Goal: Task Accomplishment & Management: Manage account settings

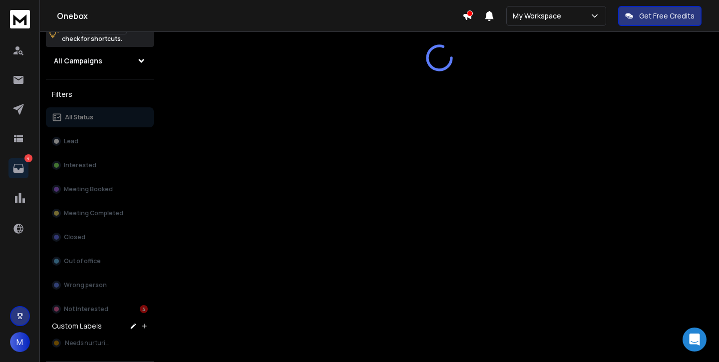
scroll to position [31, 0]
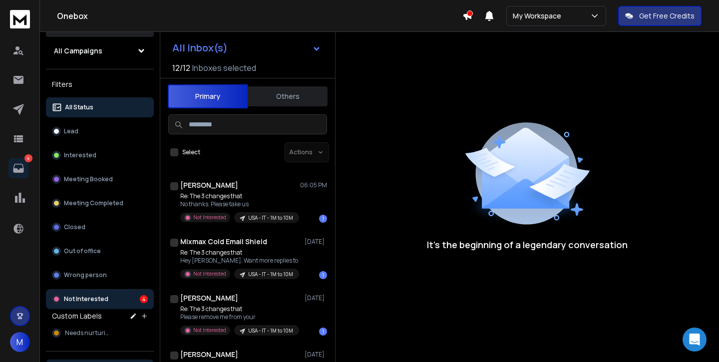
click at [93, 303] on p "Not Interested" at bounding box center [86, 299] width 44 height 8
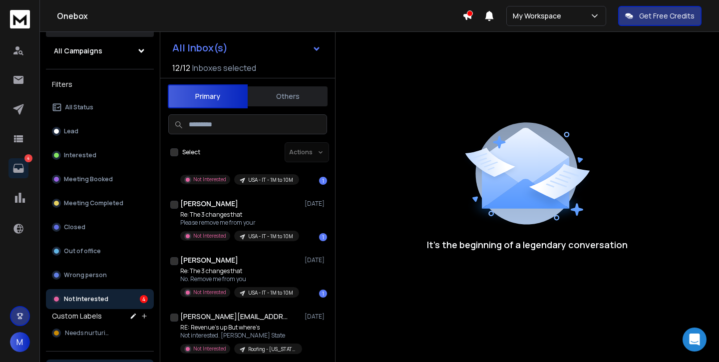
scroll to position [96, 0]
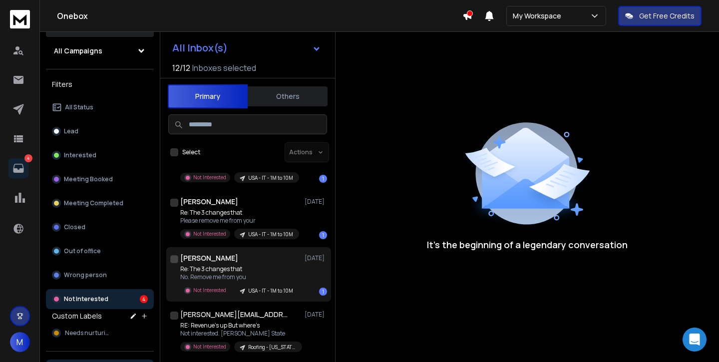
click at [260, 271] on p "Re: The 3 changes that" at bounding box center [239, 269] width 119 height 8
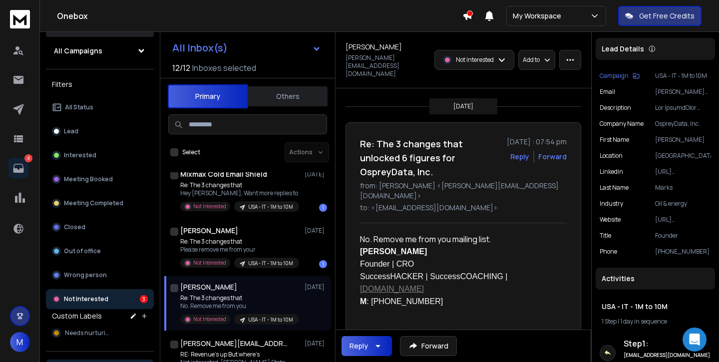
scroll to position [64, 0]
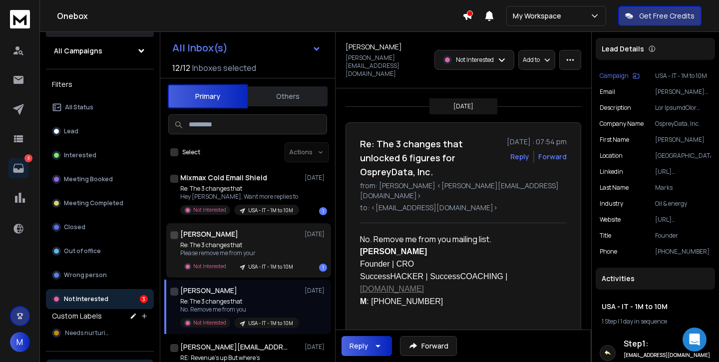
click at [229, 248] on p "Re: The 3 changes that" at bounding box center [239, 245] width 119 height 8
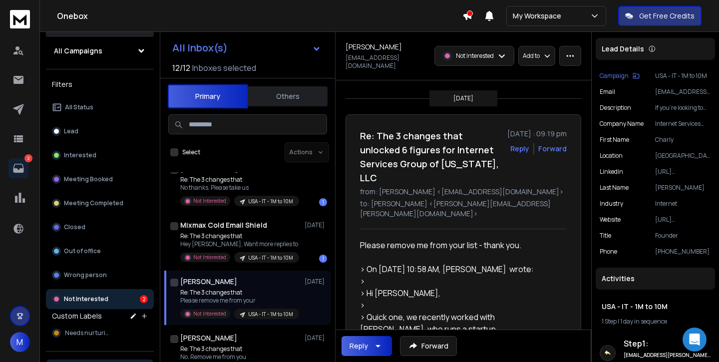
scroll to position [15, 0]
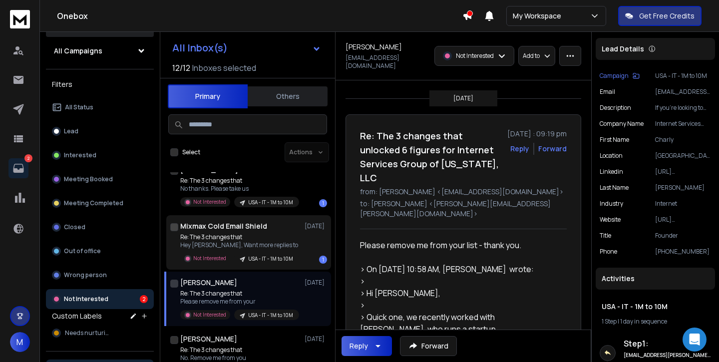
click at [265, 236] on p "Re: The 3 changes that" at bounding box center [239, 237] width 119 height 8
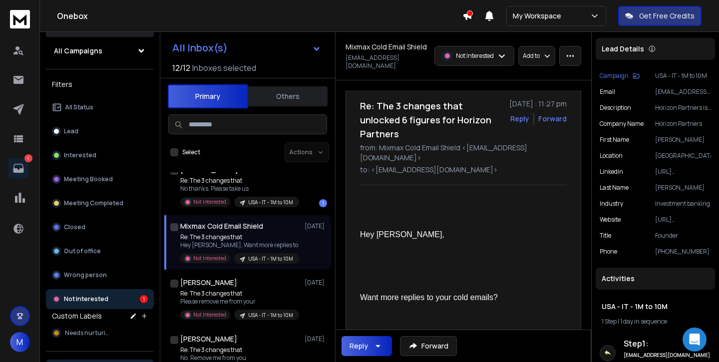
scroll to position [0, 0]
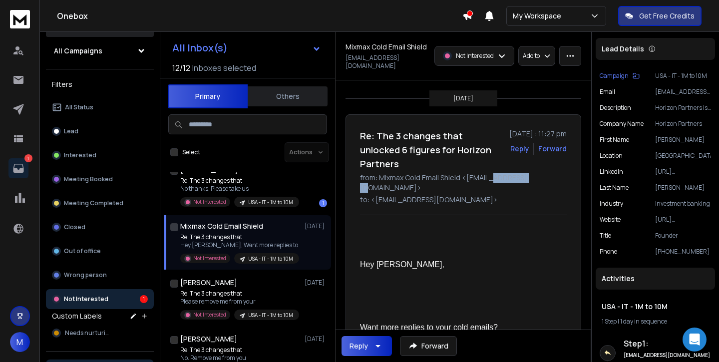
drag, startPoint x: 531, startPoint y: 180, endPoint x: 493, endPoint y: 184, distance: 38.1
click at [493, 183] on p "from: Mixmax Cold Email Shield <shield@mixmax.com>" at bounding box center [463, 183] width 207 height 20
copy p "mixmax.com"
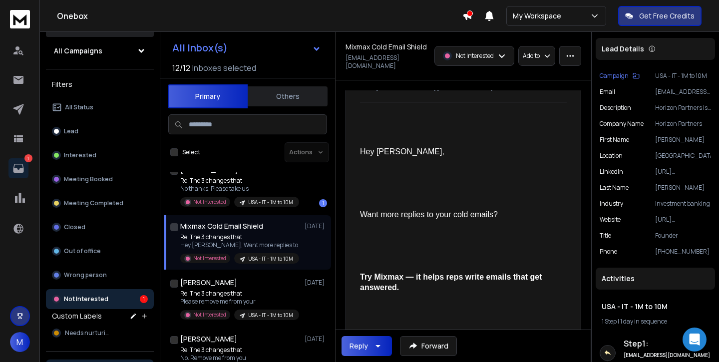
scroll to position [112, 0]
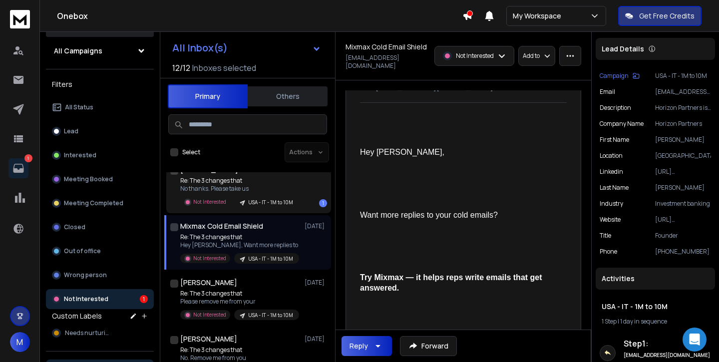
click at [234, 185] on p "No thanks. Please take us" at bounding box center [239, 189] width 119 height 8
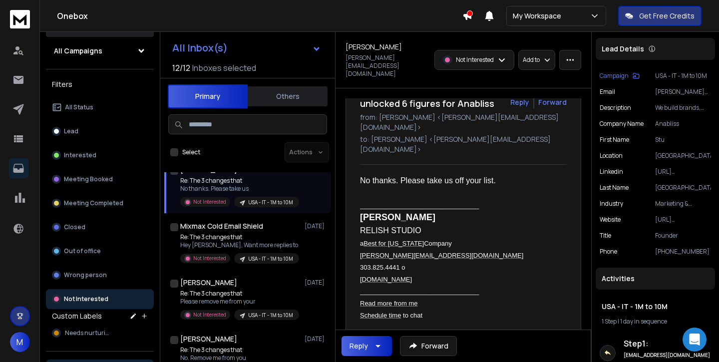
scroll to position [0, 0]
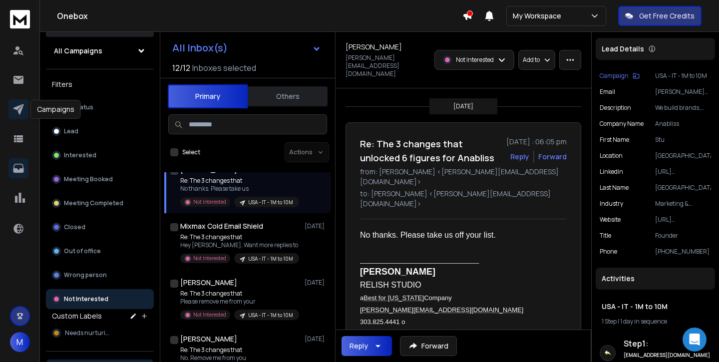
click at [22, 109] on icon at bounding box center [18, 109] width 12 height 12
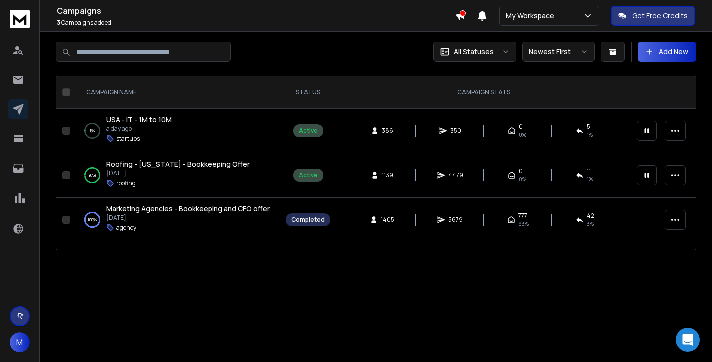
click at [135, 124] on span "USA - IT - 1M to 10M" at bounding box center [138, 119] width 65 height 9
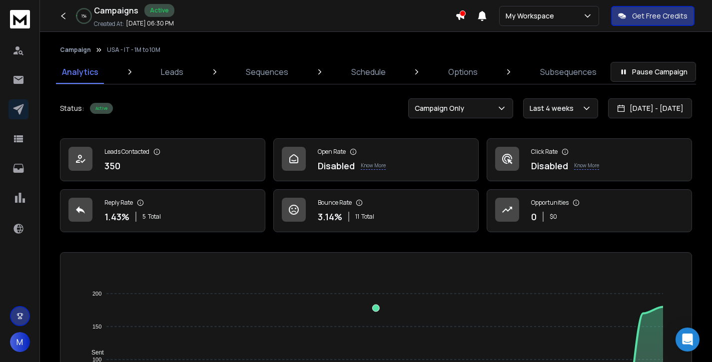
click at [346, 213] on div "3.14 % 11 Total" at bounding box center [346, 217] width 56 height 14
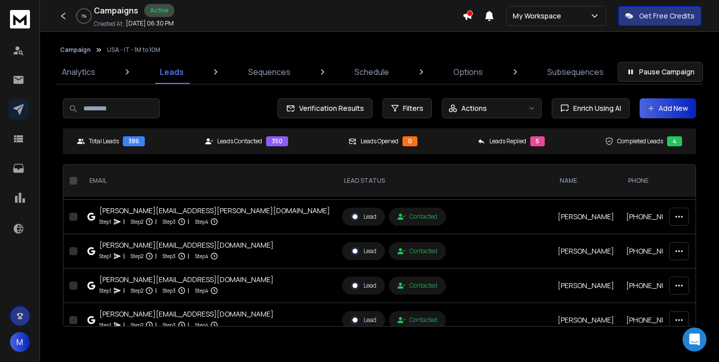
scroll to position [294, 0]
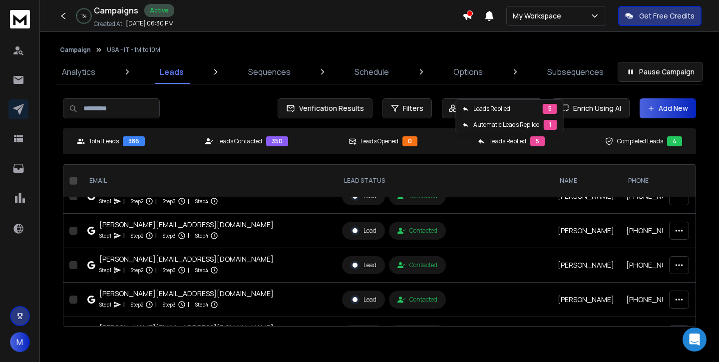
click at [502, 141] on p "Leads Replied" at bounding box center [507, 141] width 37 height 8
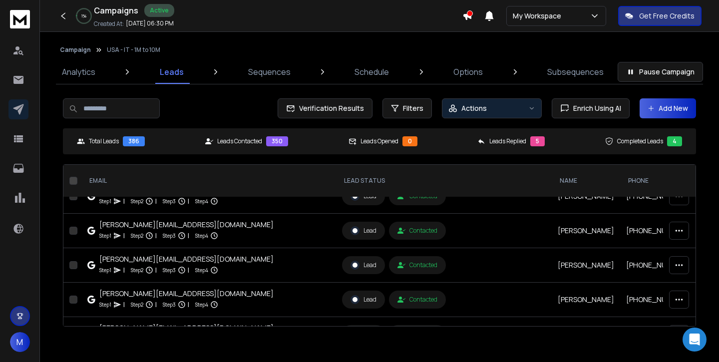
click at [460, 113] on button "Actions" at bounding box center [492, 108] width 100 height 20
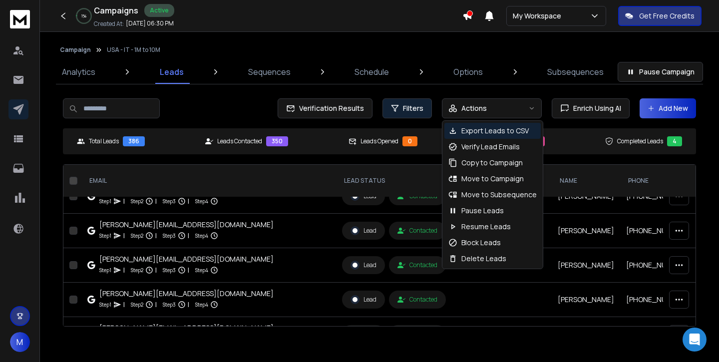
click at [417, 113] on span "Filters" at bounding box center [413, 108] width 20 height 10
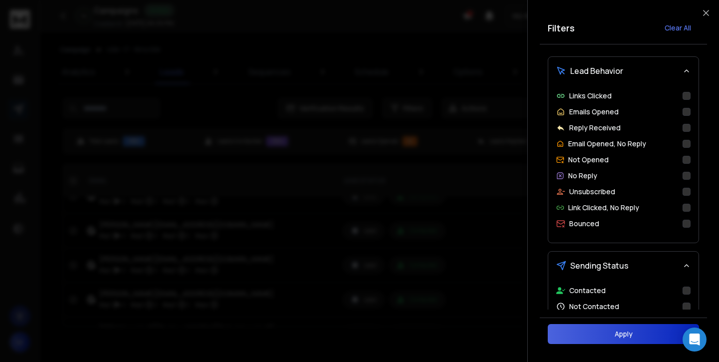
click at [683, 223] on button "Bounced" at bounding box center [687, 224] width 8 height 8
click at [607, 333] on button "Apply" at bounding box center [623, 334] width 151 height 20
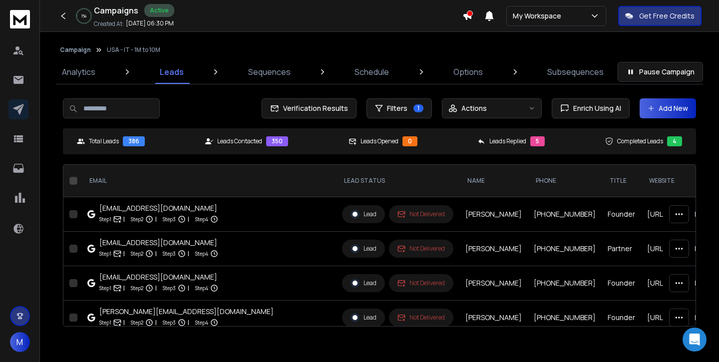
click at [675, 218] on icon "button" at bounding box center [679, 214] width 9 height 9
click at [654, 261] on p "Pause Lead" at bounding box center [656, 260] width 38 height 10
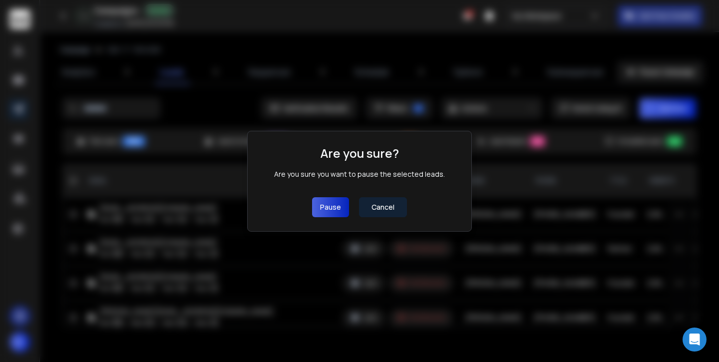
click at [326, 211] on button "Pause" at bounding box center [330, 207] width 37 height 20
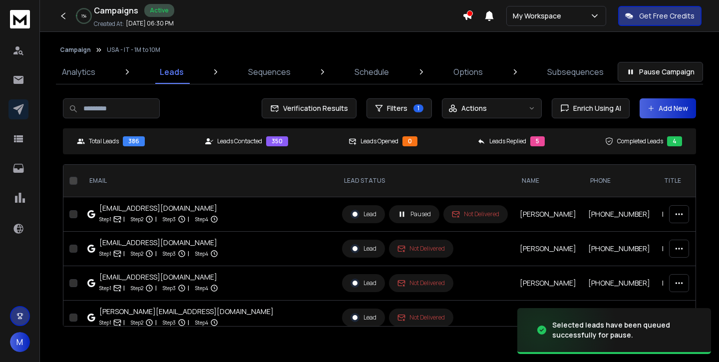
click at [675, 253] on icon "button" at bounding box center [679, 248] width 9 height 9
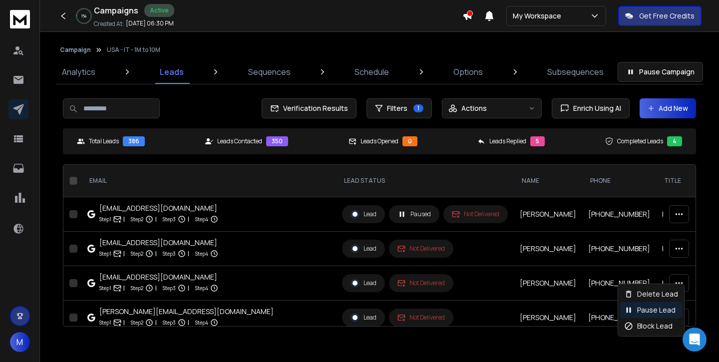
click at [632, 307] on icon at bounding box center [628, 310] width 9 height 9
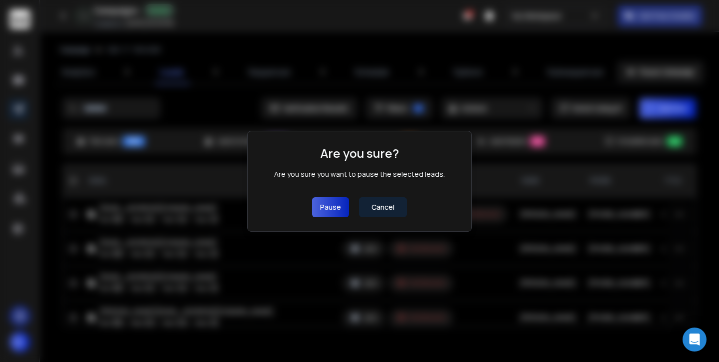
click at [339, 215] on button "Pause" at bounding box center [330, 207] width 37 height 20
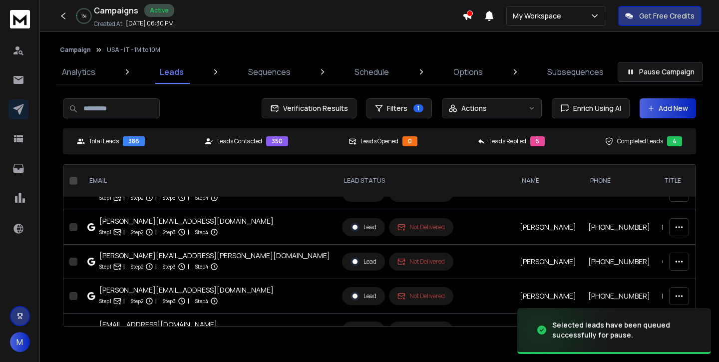
scroll to position [90, 0]
click at [675, 198] on icon "button" at bounding box center [679, 193] width 9 height 9
click at [644, 272] on p "Pause Lead" at bounding box center [656, 271] width 38 height 10
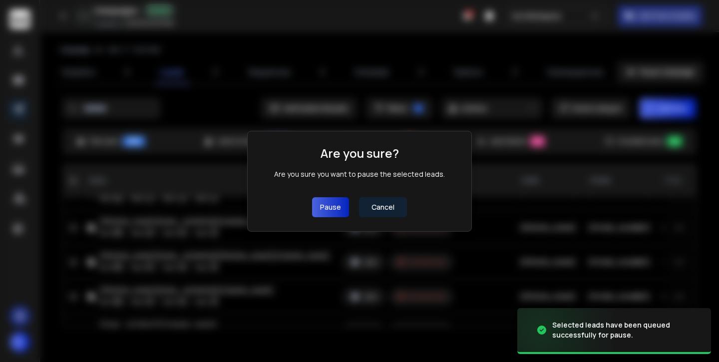
click at [333, 198] on button "Pause" at bounding box center [330, 207] width 37 height 20
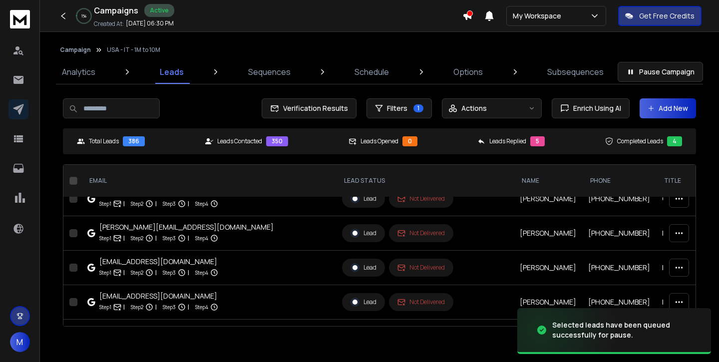
scroll to position [156, 0]
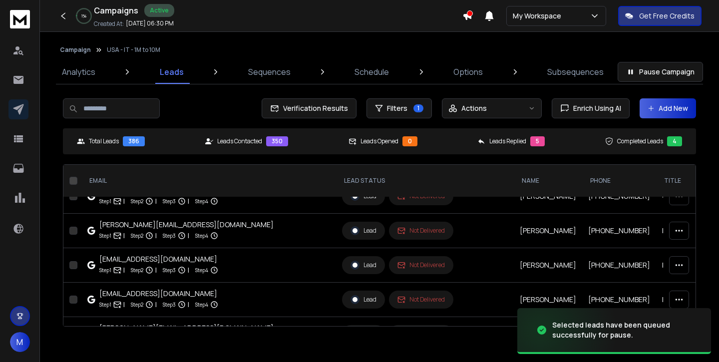
click at [670, 171] on button "button" at bounding box center [680, 162] width 20 height 18
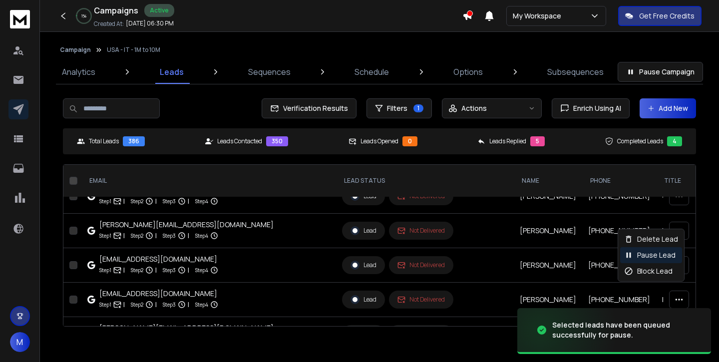
click at [631, 261] on div "Pause Lead" at bounding box center [651, 255] width 62 height 16
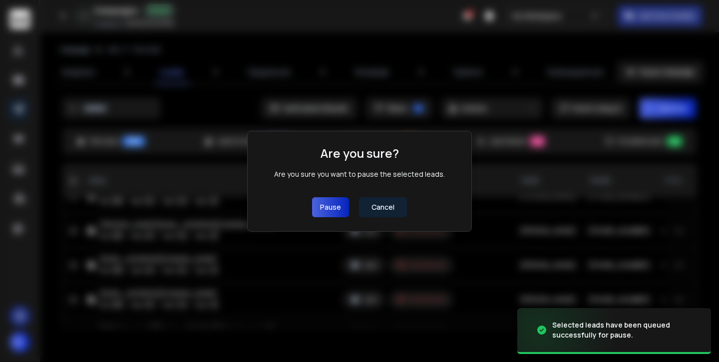
click at [336, 210] on button "Pause" at bounding box center [330, 207] width 37 height 20
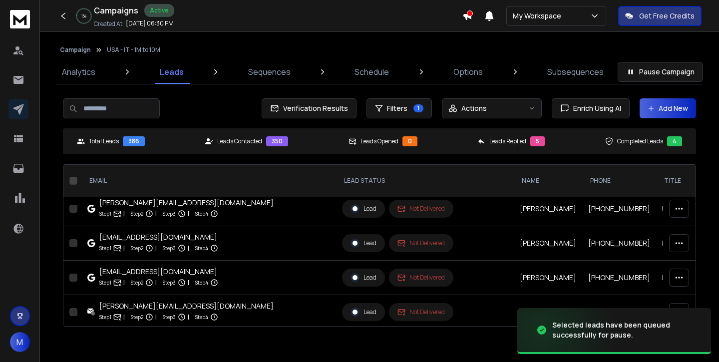
scroll to position [186, 0]
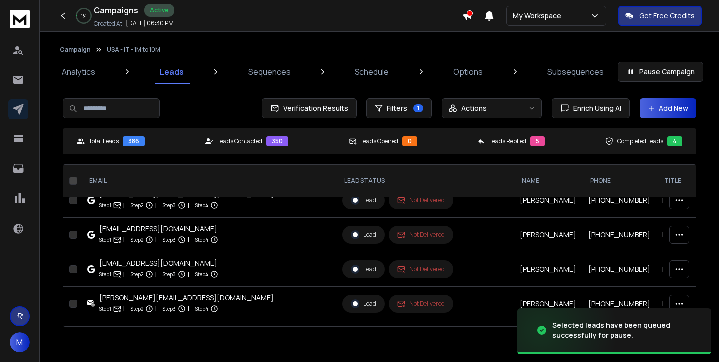
click at [680, 175] on button "button" at bounding box center [680, 166] width 20 height 18
click at [632, 273] on icon at bounding box center [628, 275] width 9 height 9
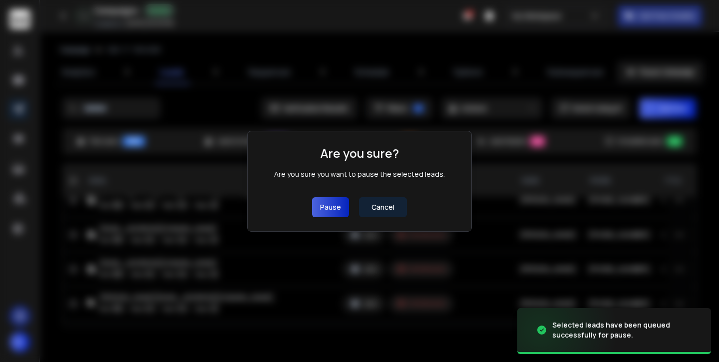
click at [329, 212] on button "Pause" at bounding box center [330, 207] width 37 height 20
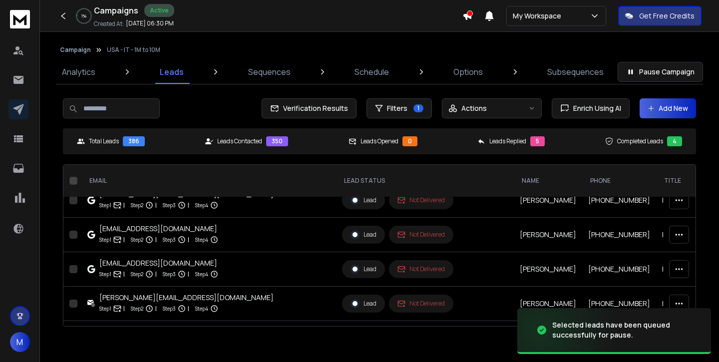
scroll to position [236, 0]
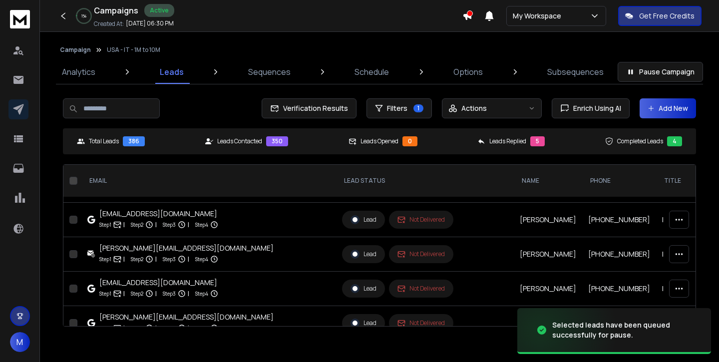
click at [675, 155] on icon "button" at bounding box center [679, 150] width 9 height 9
click at [638, 280] on p "Pause Lead" at bounding box center [656, 276] width 38 height 10
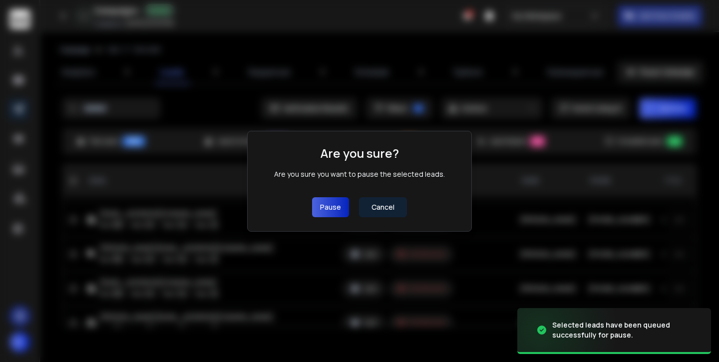
click at [338, 207] on button "Pause" at bounding box center [330, 207] width 37 height 20
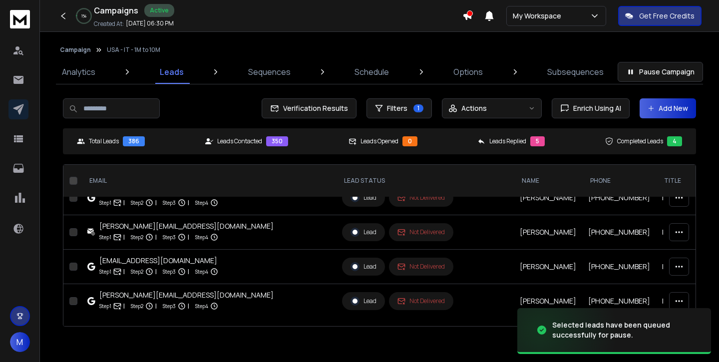
scroll to position [306, 0]
click at [676, 164] on icon "button" at bounding box center [679, 162] width 7 height 1
click at [633, 255] on icon at bounding box center [628, 256] width 9 height 9
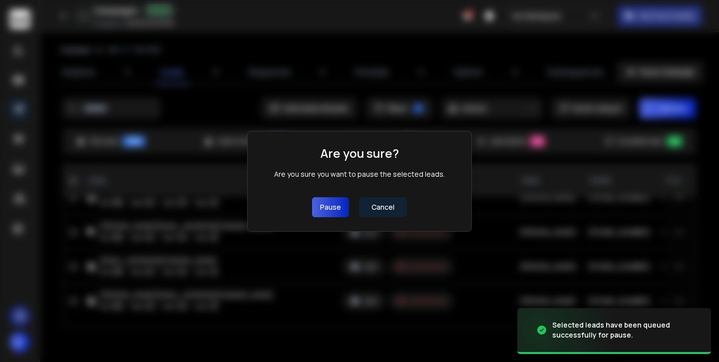
click at [331, 209] on button "Pause" at bounding box center [330, 207] width 37 height 20
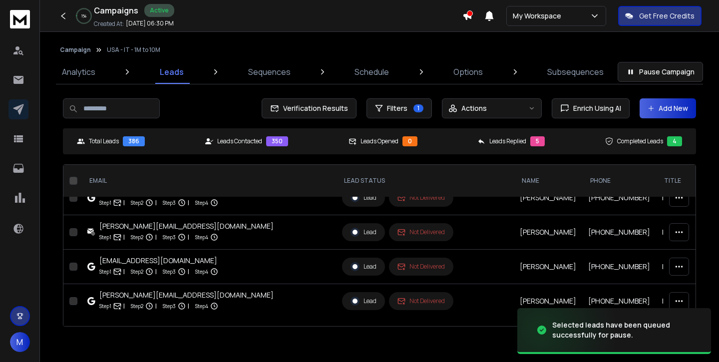
scroll to position [337, 0]
click at [679, 207] on button "button" at bounding box center [680, 198] width 20 height 18
click at [639, 273] on p "Pause Lead" at bounding box center [656, 276] width 38 height 10
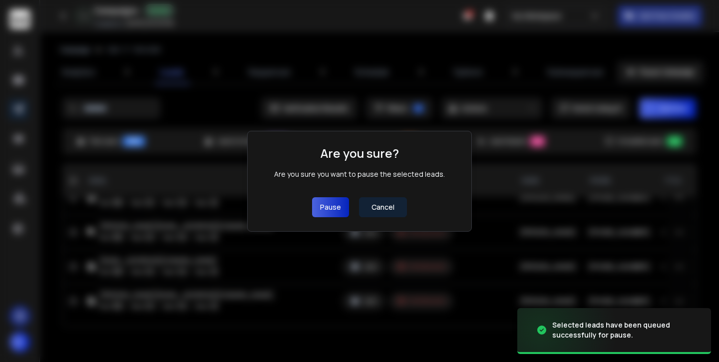
click at [335, 208] on button "Pause" at bounding box center [330, 207] width 37 height 20
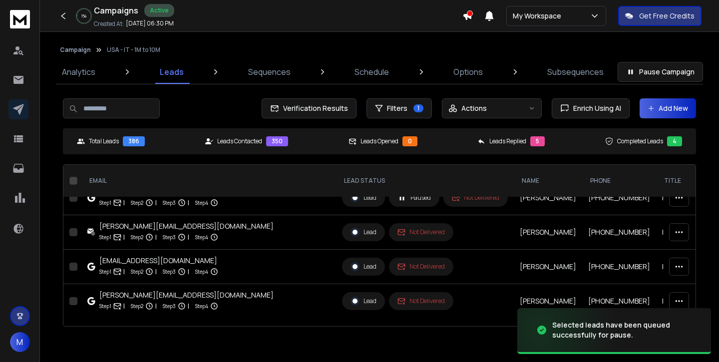
scroll to position [375, 0]
click at [675, 237] on icon "button" at bounding box center [679, 232] width 9 height 9
click at [637, 288] on div "Pause Lead" at bounding box center [649, 288] width 51 height 10
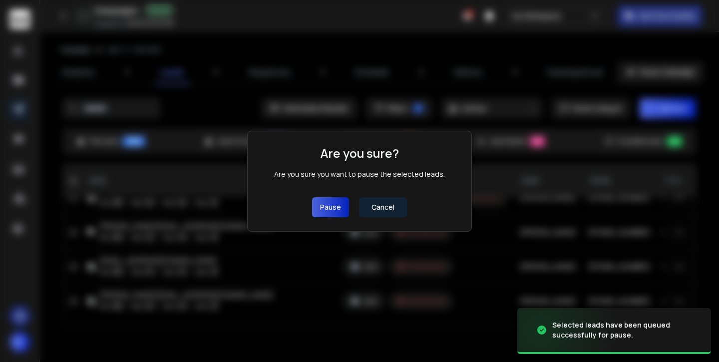
click at [330, 209] on button "Pause" at bounding box center [330, 207] width 37 height 20
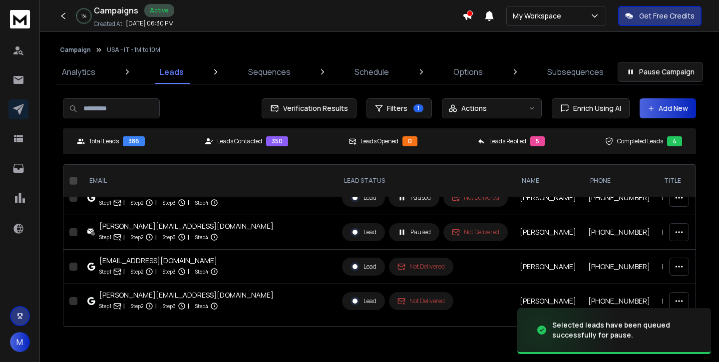
scroll to position [440, 0]
click at [675, 262] on icon "button" at bounding box center [679, 266] width 9 height 9
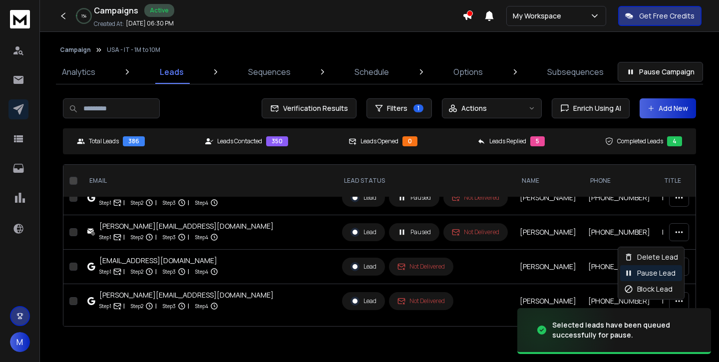
click at [632, 272] on icon at bounding box center [628, 273] width 9 height 9
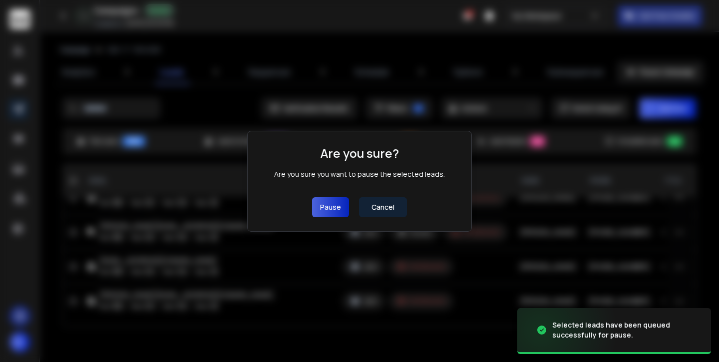
click at [328, 205] on button "Pause" at bounding box center [330, 207] width 37 height 20
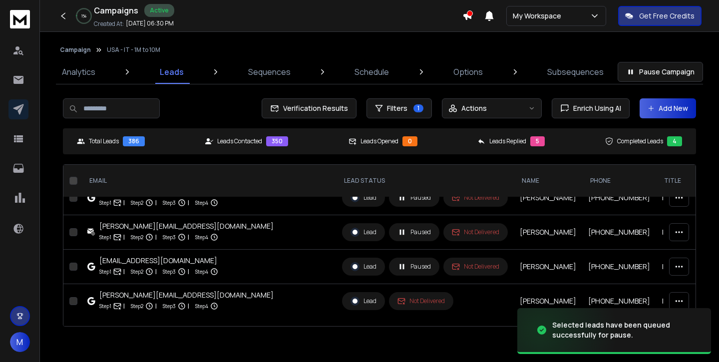
scroll to position [441, 0]
click at [75, 182] on button "Select this Page" at bounding box center [73, 181] width 8 height 8
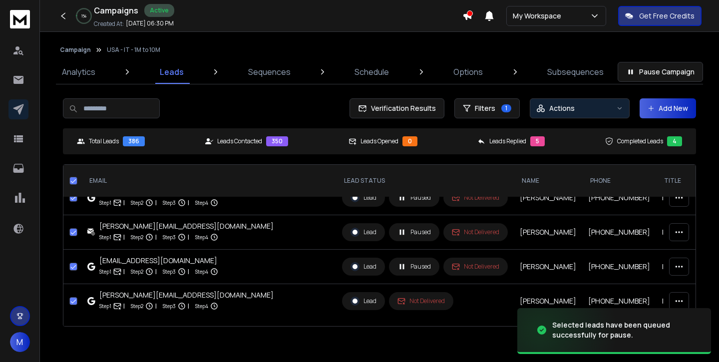
click at [585, 112] on div "Actions" at bounding box center [574, 108] width 76 height 10
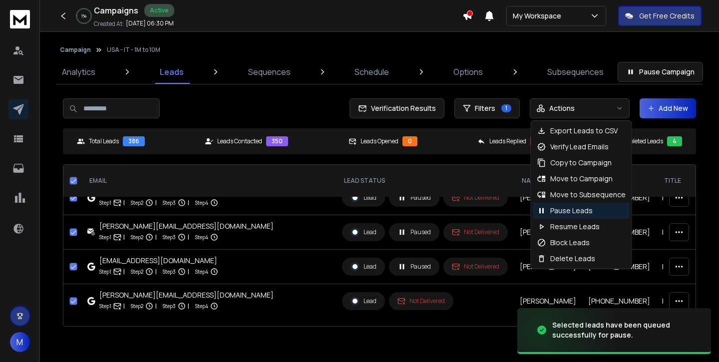
click at [567, 208] on p "Pause Leads" at bounding box center [571, 211] width 42 height 10
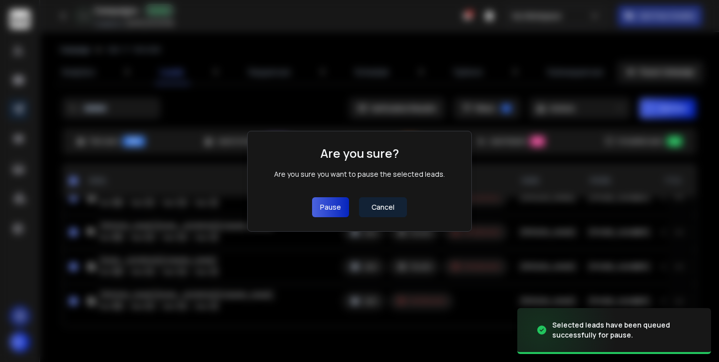
click at [333, 203] on button "Pause" at bounding box center [330, 207] width 37 height 20
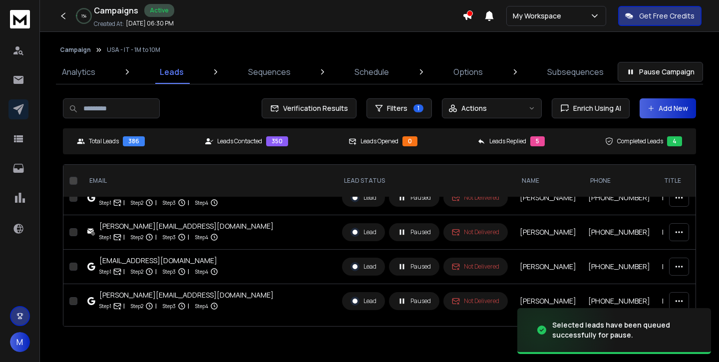
scroll to position [0, 0]
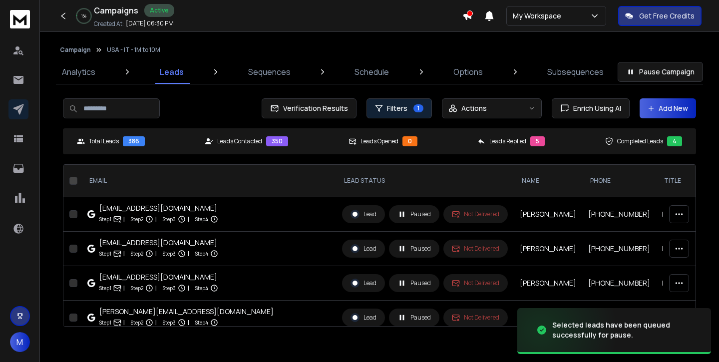
click at [402, 109] on span "Filters" at bounding box center [397, 108] width 20 height 10
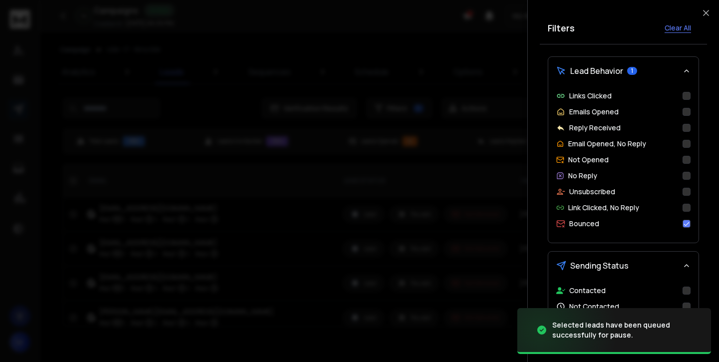
click at [669, 29] on button "Clear All" at bounding box center [678, 28] width 42 height 20
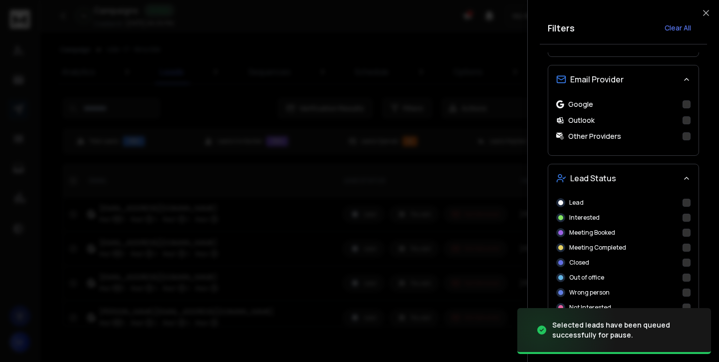
scroll to position [501, 0]
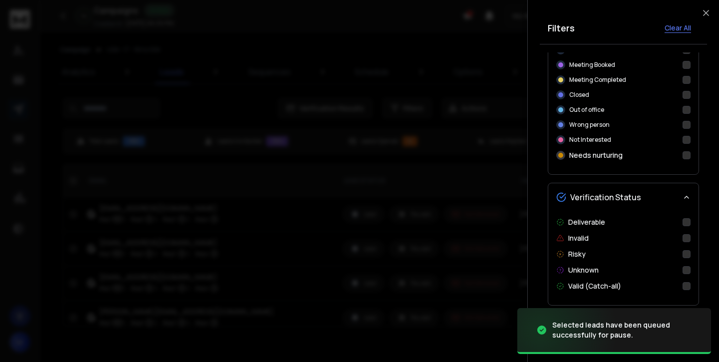
click at [674, 27] on button "Clear All" at bounding box center [678, 28] width 42 height 20
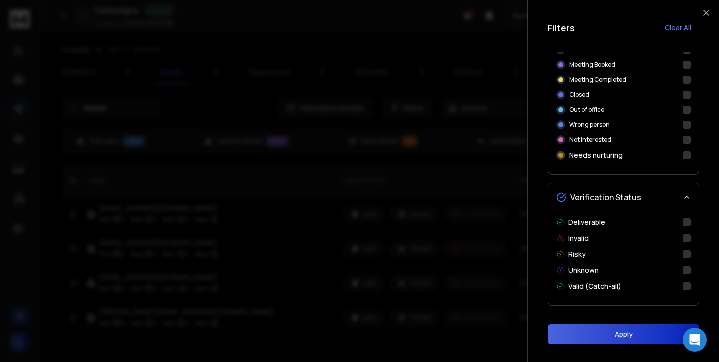
click at [612, 339] on button "Apply" at bounding box center [623, 334] width 151 height 20
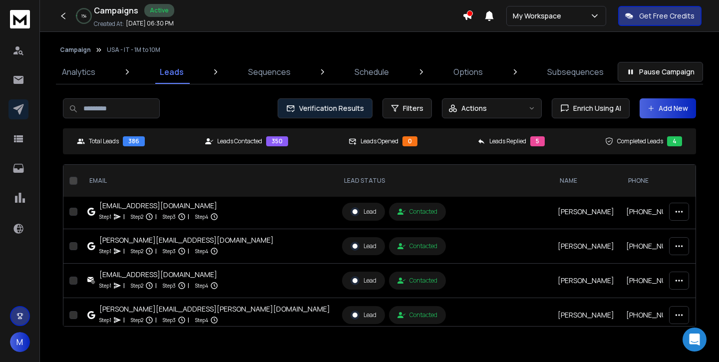
scroll to position [3372, 0]
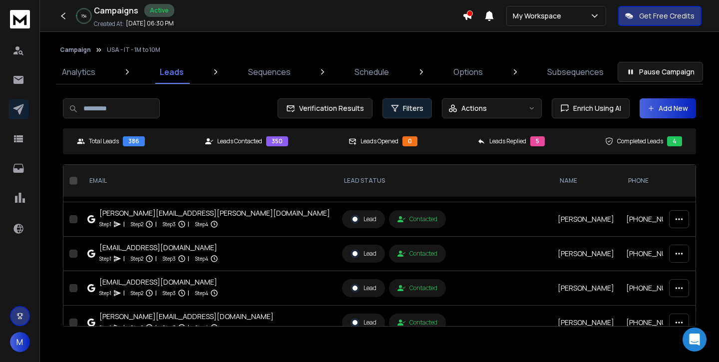
click at [416, 106] on span "Filters" at bounding box center [413, 108] width 20 height 10
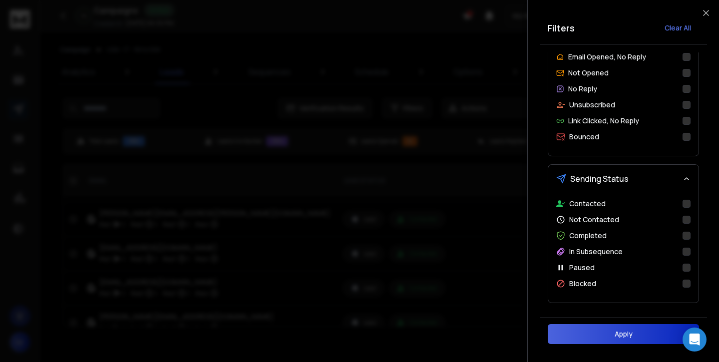
scroll to position [86, 0]
click at [683, 237] on button "Completed" at bounding box center [687, 237] width 8 height 8
click at [624, 333] on button "Apply" at bounding box center [623, 334] width 151 height 20
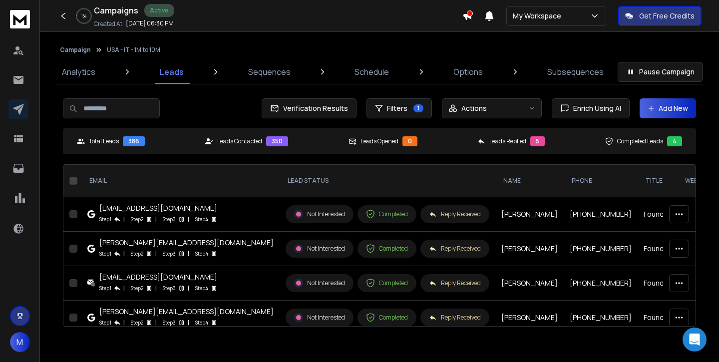
scroll to position [88, 0]
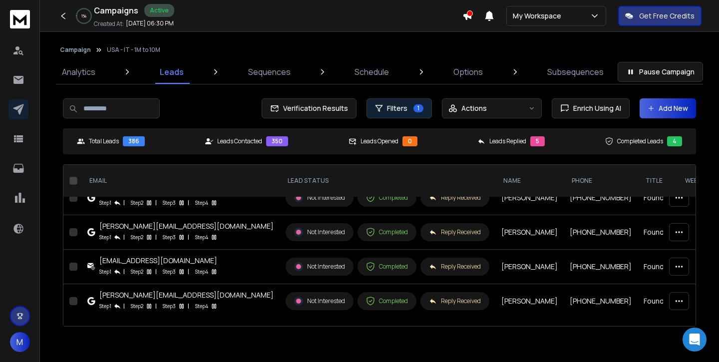
click at [415, 113] on button "Filters 1" at bounding box center [399, 108] width 65 height 20
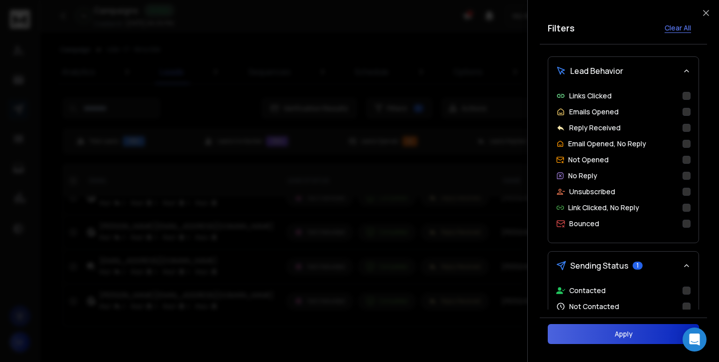
click at [685, 28] on button "Clear All" at bounding box center [678, 28] width 42 height 20
click at [597, 329] on button "Apply" at bounding box center [623, 334] width 151 height 20
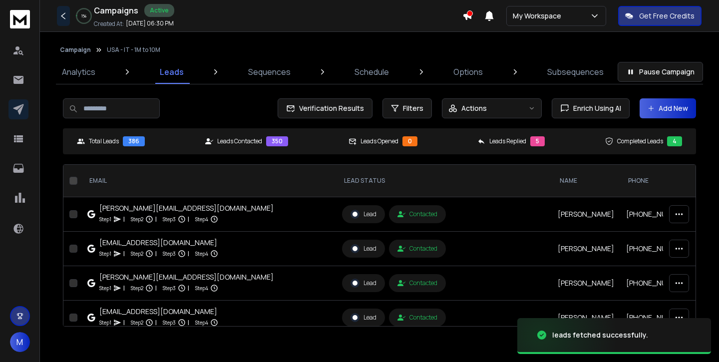
click at [62, 20] on button at bounding box center [63, 16] width 13 height 20
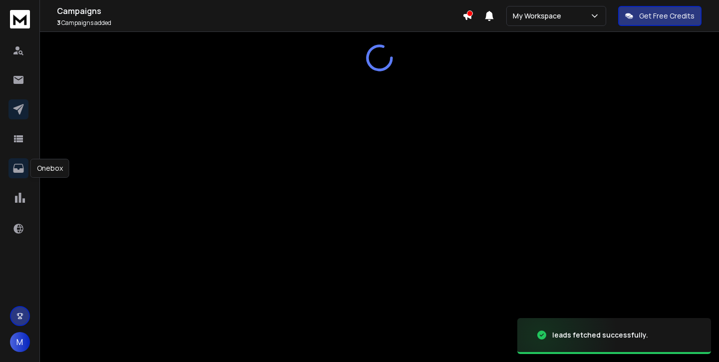
click at [16, 163] on icon at bounding box center [18, 168] width 12 height 12
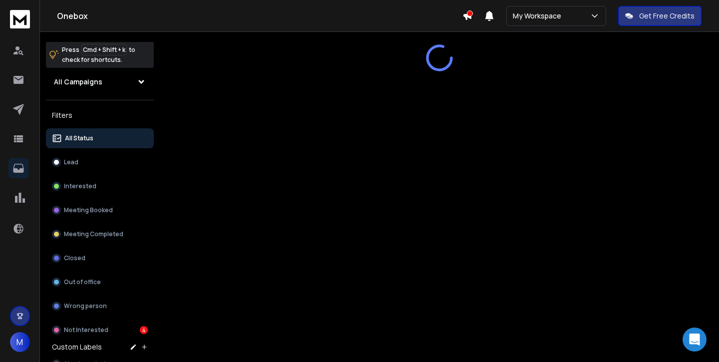
scroll to position [208, 0]
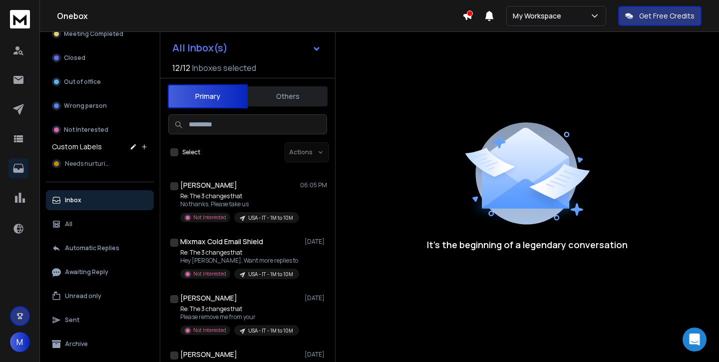
click at [123, 222] on button "All" at bounding box center [100, 224] width 108 height 20
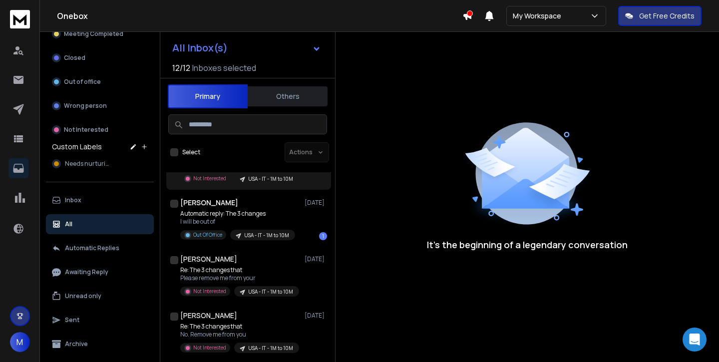
scroll to position [96, 0]
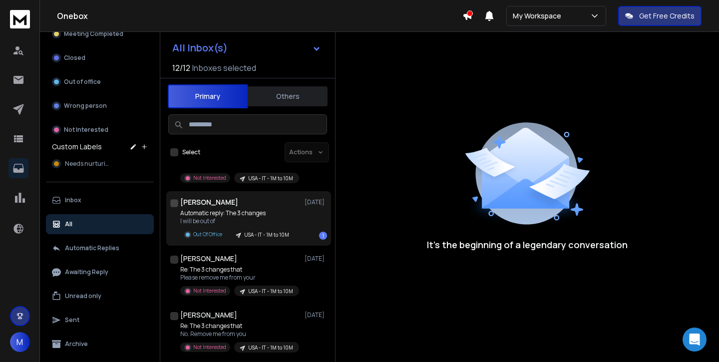
click at [230, 215] on p "Automatic reply: The 3 changes" at bounding box center [237, 213] width 115 height 8
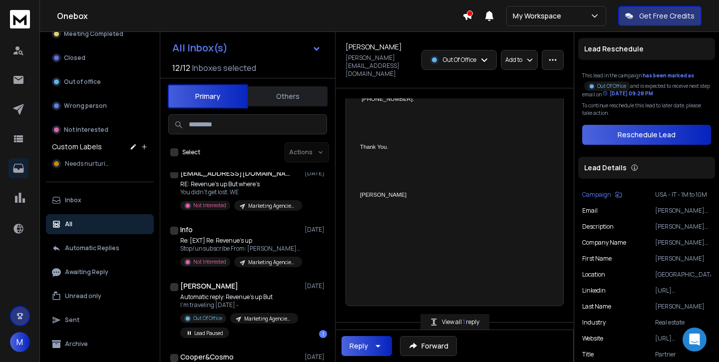
scroll to position [1390, 0]
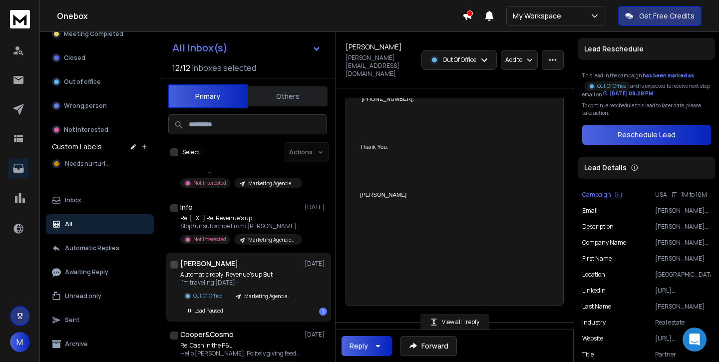
click at [278, 284] on p "I'm traveling July 9 -" at bounding box center [240, 283] width 120 height 8
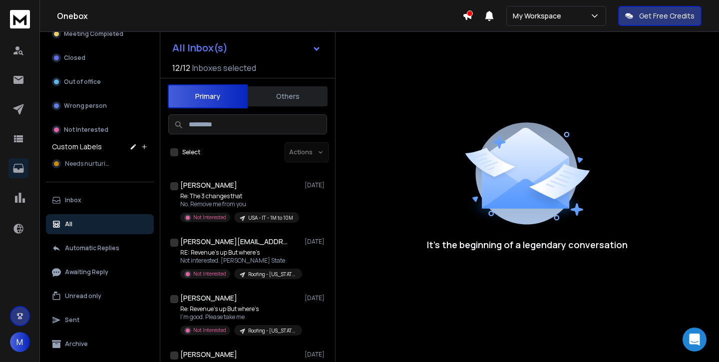
scroll to position [0, 0]
